Goal: Task Accomplishment & Management: Manage account settings

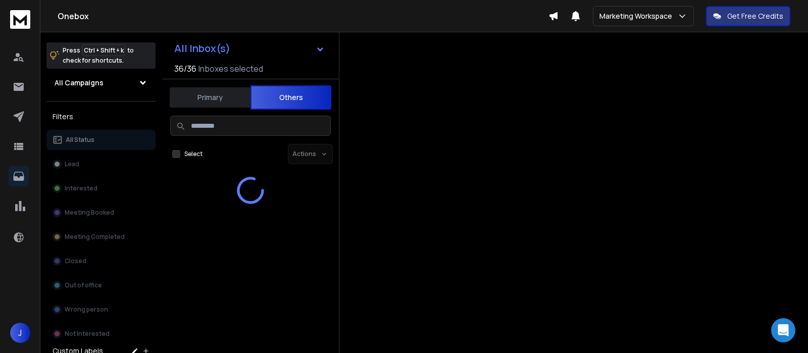
click at [260, 89] on button "Others" at bounding box center [291, 97] width 81 height 24
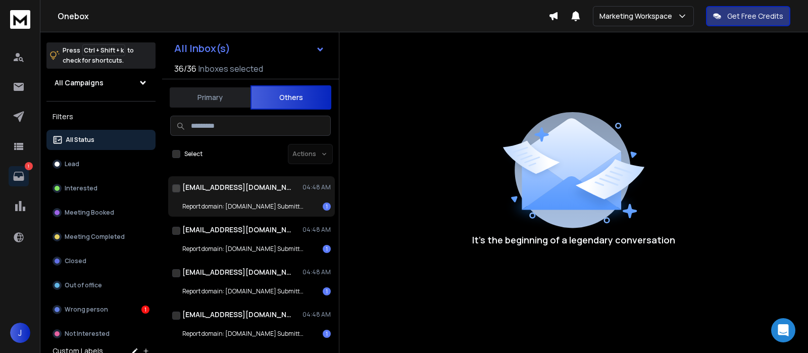
click at [229, 198] on div "Report domain: [DOMAIN_NAME] Submitter: [DOMAIN_NAME] 1" at bounding box center [256, 203] width 149 height 16
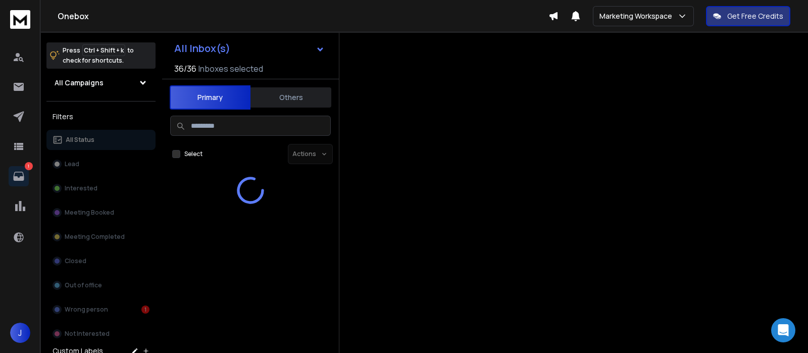
click at [199, 100] on button "Primary" at bounding box center [210, 97] width 81 height 24
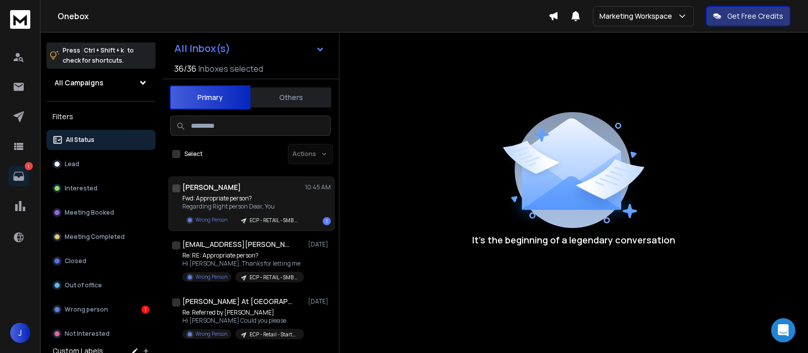
click at [224, 195] on p "Fwd: Appropriate person?" at bounding box center [242, 199] width 121 height 8
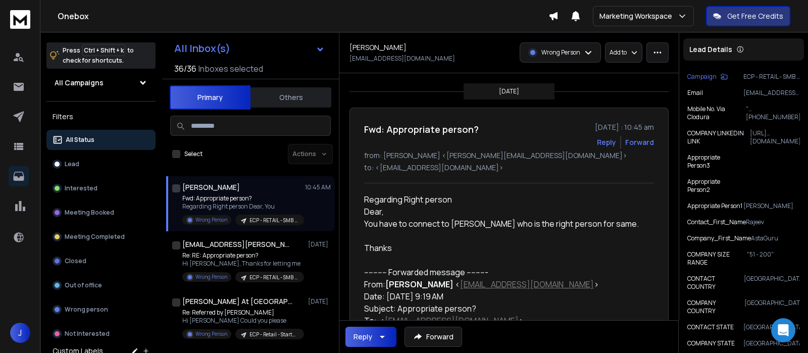
drag, startPoint x: 451, startPoint y: 219, endPoint x: 618, endPoint y: 208, distance: 167.6
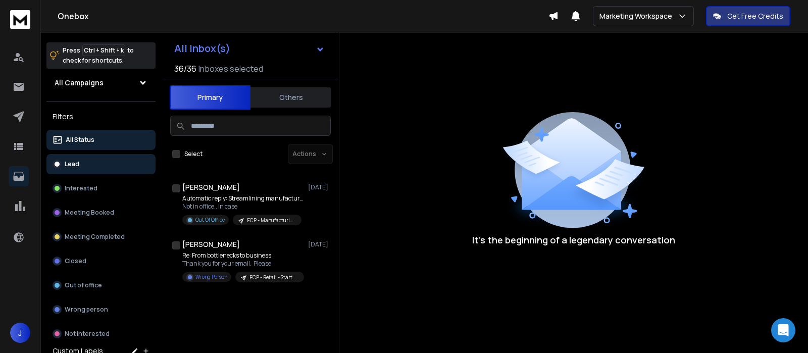
click at [90, 164] on button "Lead" at bounding box center [100, 164] width 109 height 20
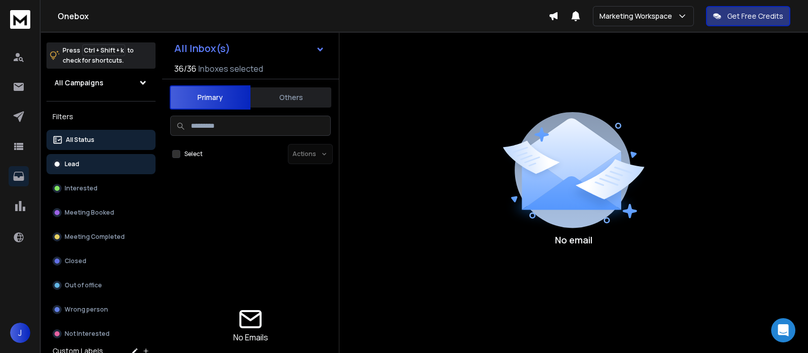
click at [88, 137] on p "All Status" at bounding box center [80, 140] width 29 height 8
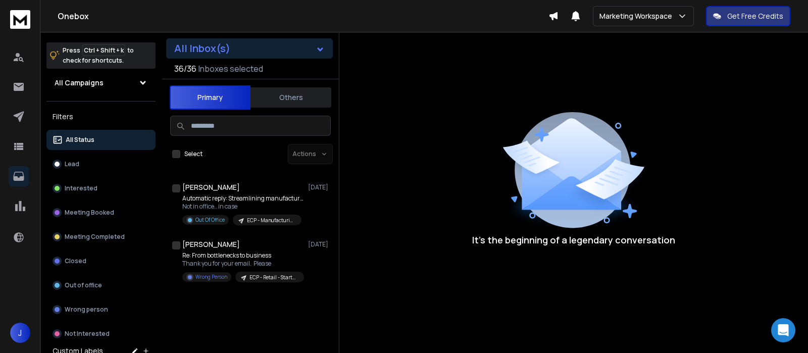
click at [316, 54] on button "All Inbox(s)" at bounding box center [249, 48] width 167 height 20
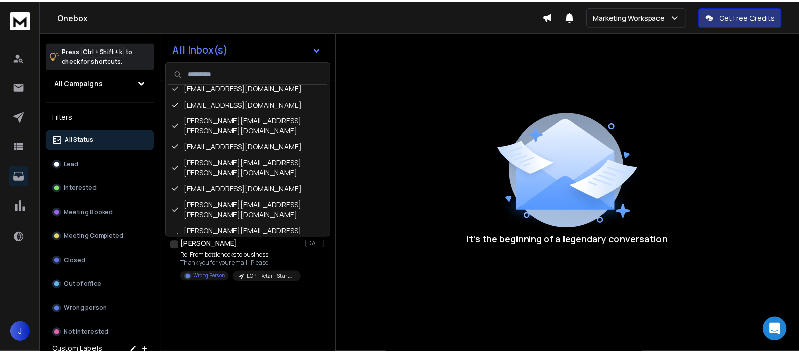
scroll to position [450, 0]
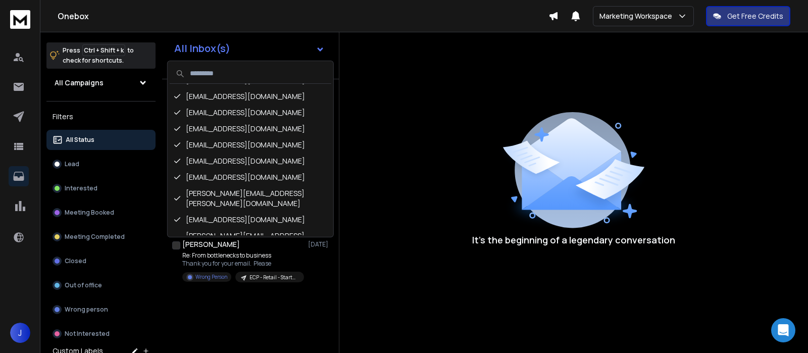
click at [241, 324] on div "[PERSON_NAME] [DATE] Automatic reply: Streamlining manufacturing workflows Not …" at bounding box center [250, 264] width 177 height 181
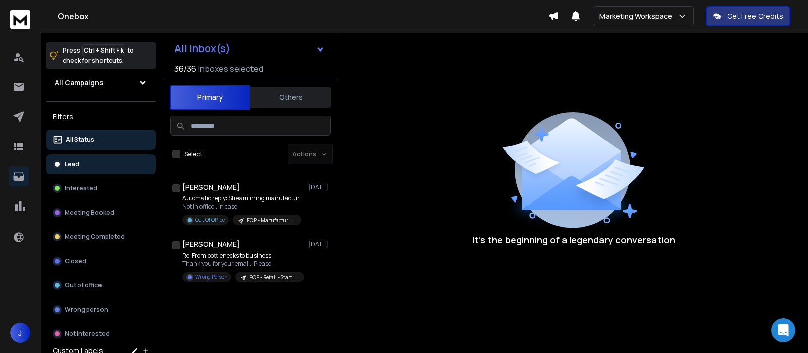
click at [93, 163] on button "Lead" at bounding box center [100, 164] width 109 height 20
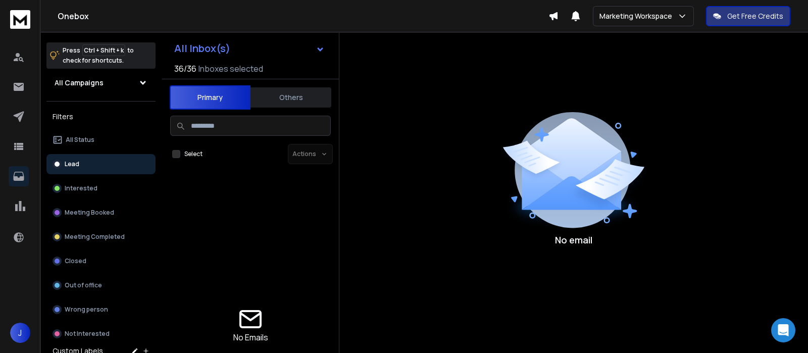
click at [99, 190] on button "Interested" at bounding box center [100, 188] width 109 height 20
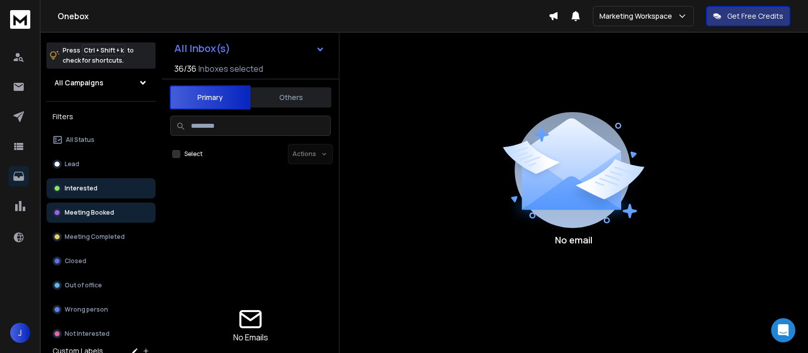
click at [88, 206] on button "Meeting Booked" at bounding box center [100, 213] width 109 height 20
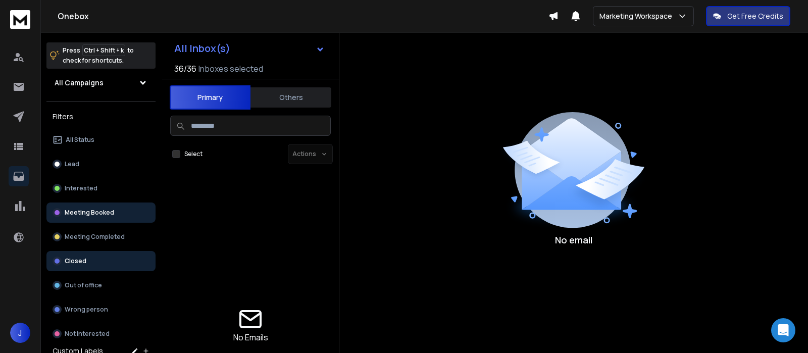
click at [90, 266] on button "Closed" at bounding box center [100, 261] width 109 height 20
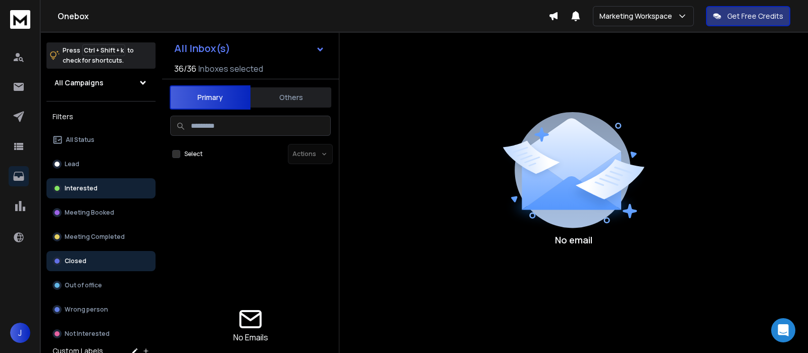
click at [99, 186] on button "Interested" at bounding box center [100, 188] width 109 height 20
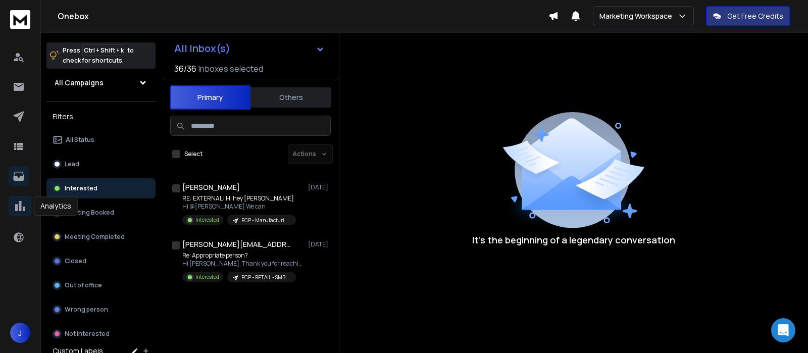
click at [18, 208] on icon at bounding box center [20, 206] width 15 height 15
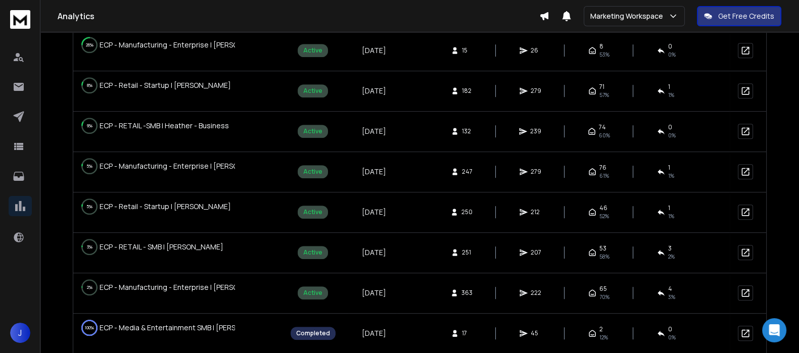
scroll to position [783, 0]
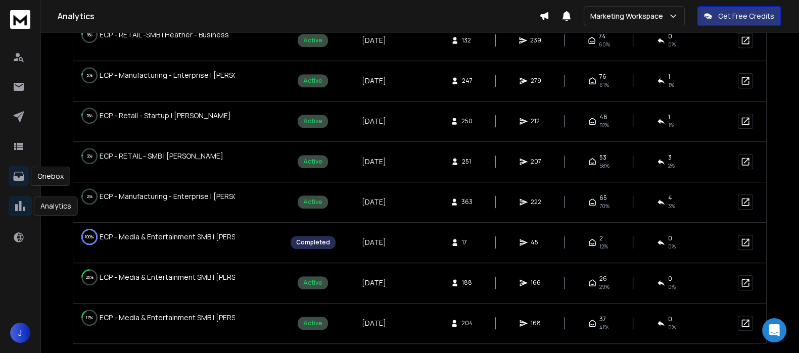
click at [20, 172] on icon at bounding box center [18, 176] width 11 height 9
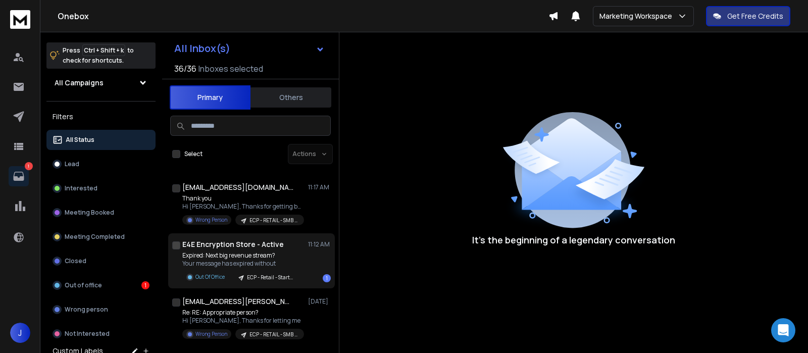
click at [271, 250] on div "E4E Encryption Store - Active 11:12 AM Expired: Next big revenue stream? Your m…" at bounding box center [256, 261] width 149 height 43
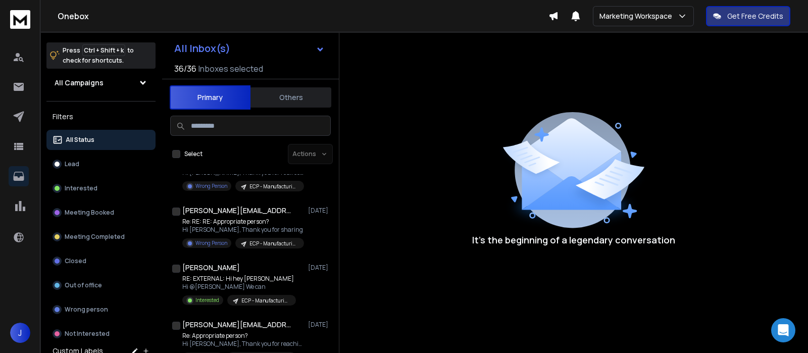
scroll to position [318, 0]
click at [104, 309] on p "Wrong person" at bounding box center [86, 310] width 43 height 8
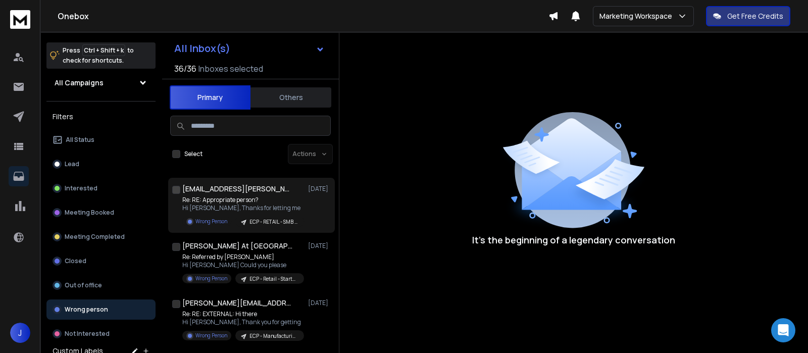
scroll to position [63, 0]
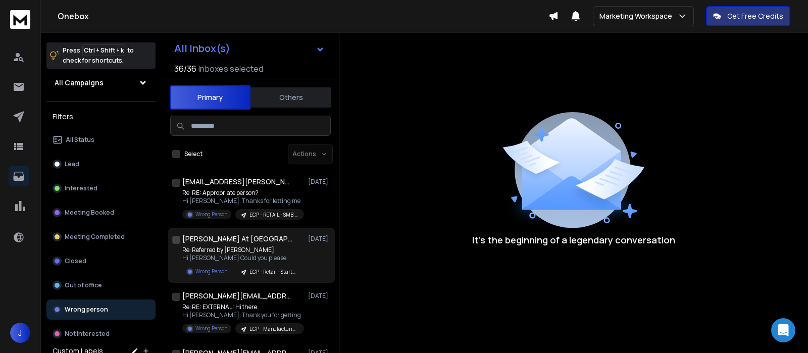
click at [263, 246] on p "Re: Referred by [PERSON_NAME]" at bounding box center [242, 250] width 121 height 8
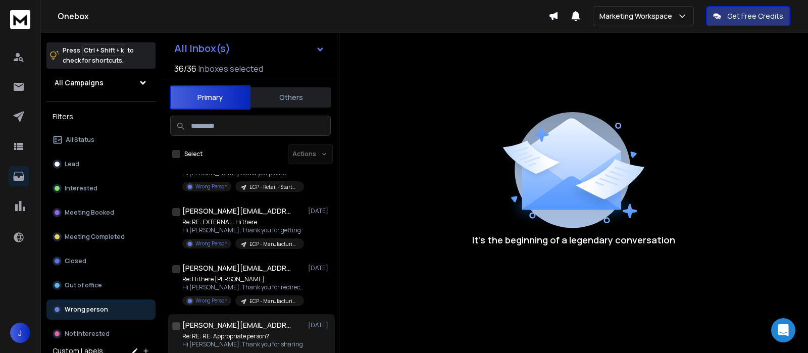
scroll to position [84, 0]
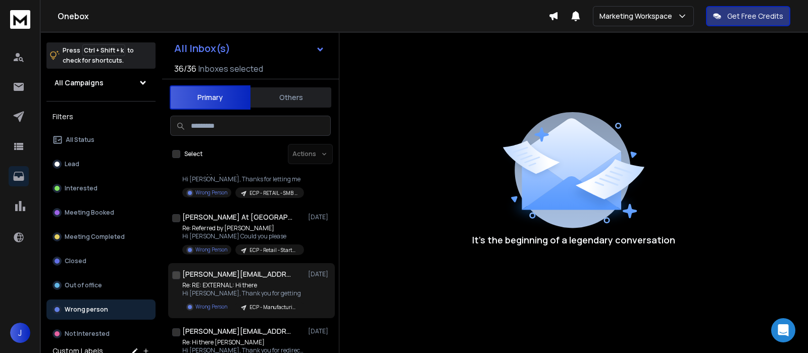
click at [252, 281] on p "Re: RE: EXTERNAL: Hi there" at bounding box center [242, 285] width 121 height 8
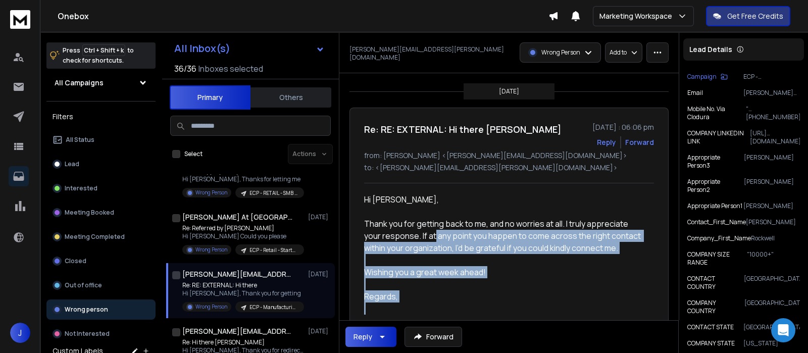
drag, startPoint x: 436, startPoint y: 237, endPoint x: 619, endPoint y: 303, distance: 194.7
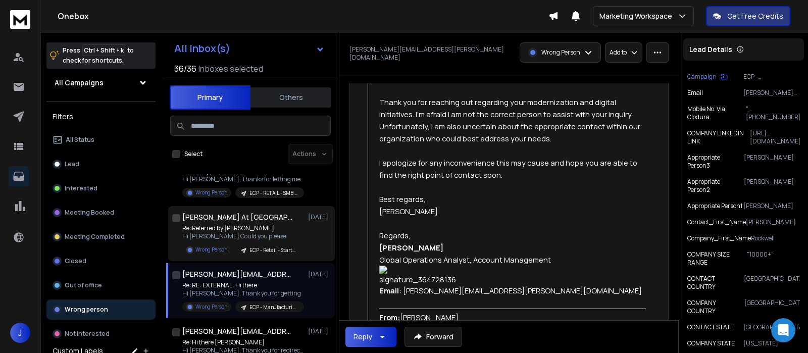
scroll to position [0, 0]
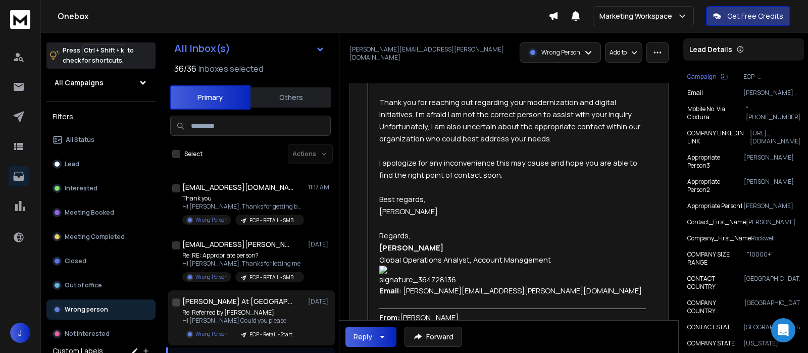
click at [253, 305] on div "[PERSON_NAME] At Zymo [DATE]" at bounding box center [256, 302] width 149 height 10
